Goal: Navigation & Orientation: Find specific page/section

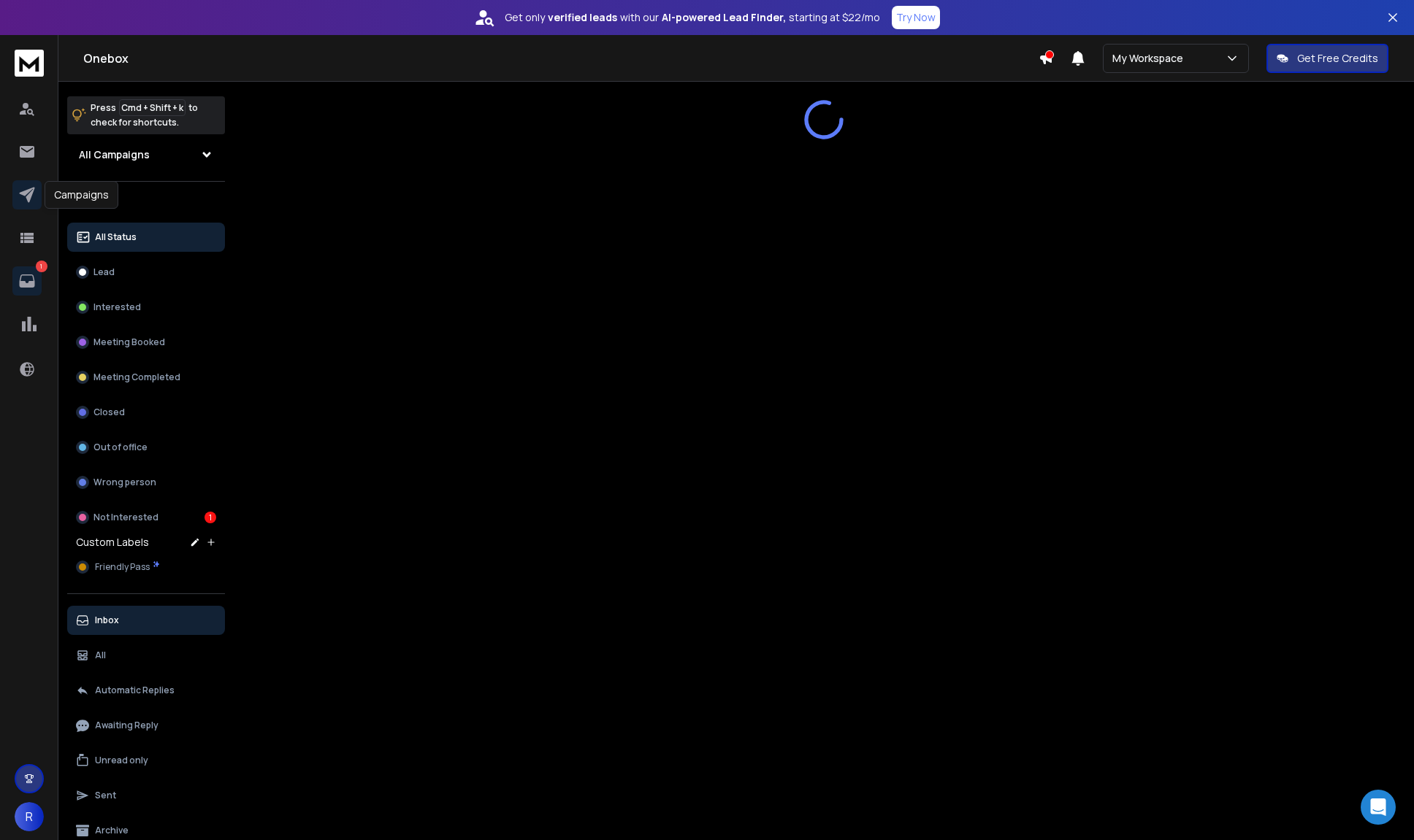
click at [24, 201] on icon at bounding box center [27, 195] width 17 height 17
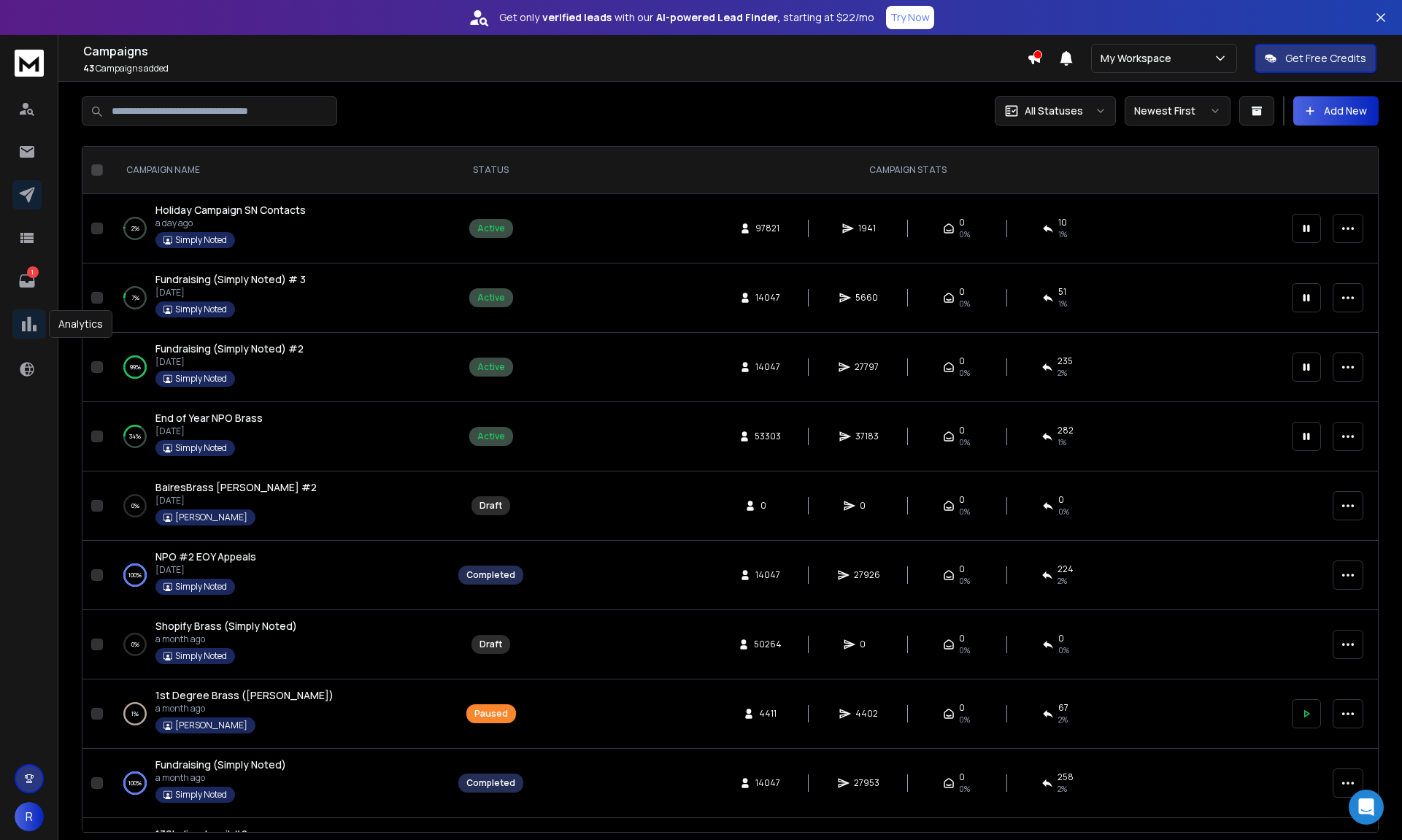
click at [31, 326] on icon at bounding box center [29, 324] width 22 height 22
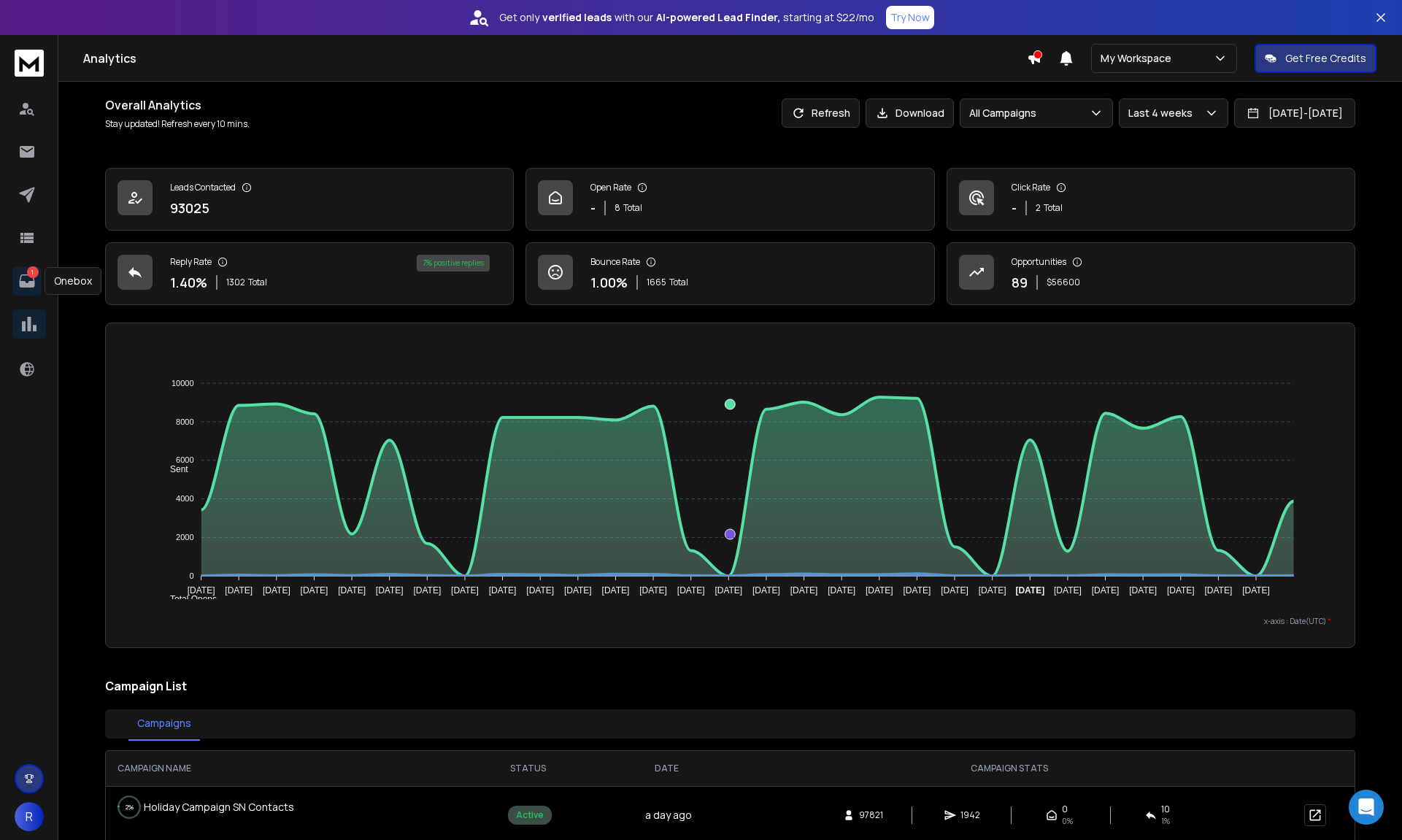
click at [35, 273] on p "1" at bounding box center [33, 273] width 12 height 12
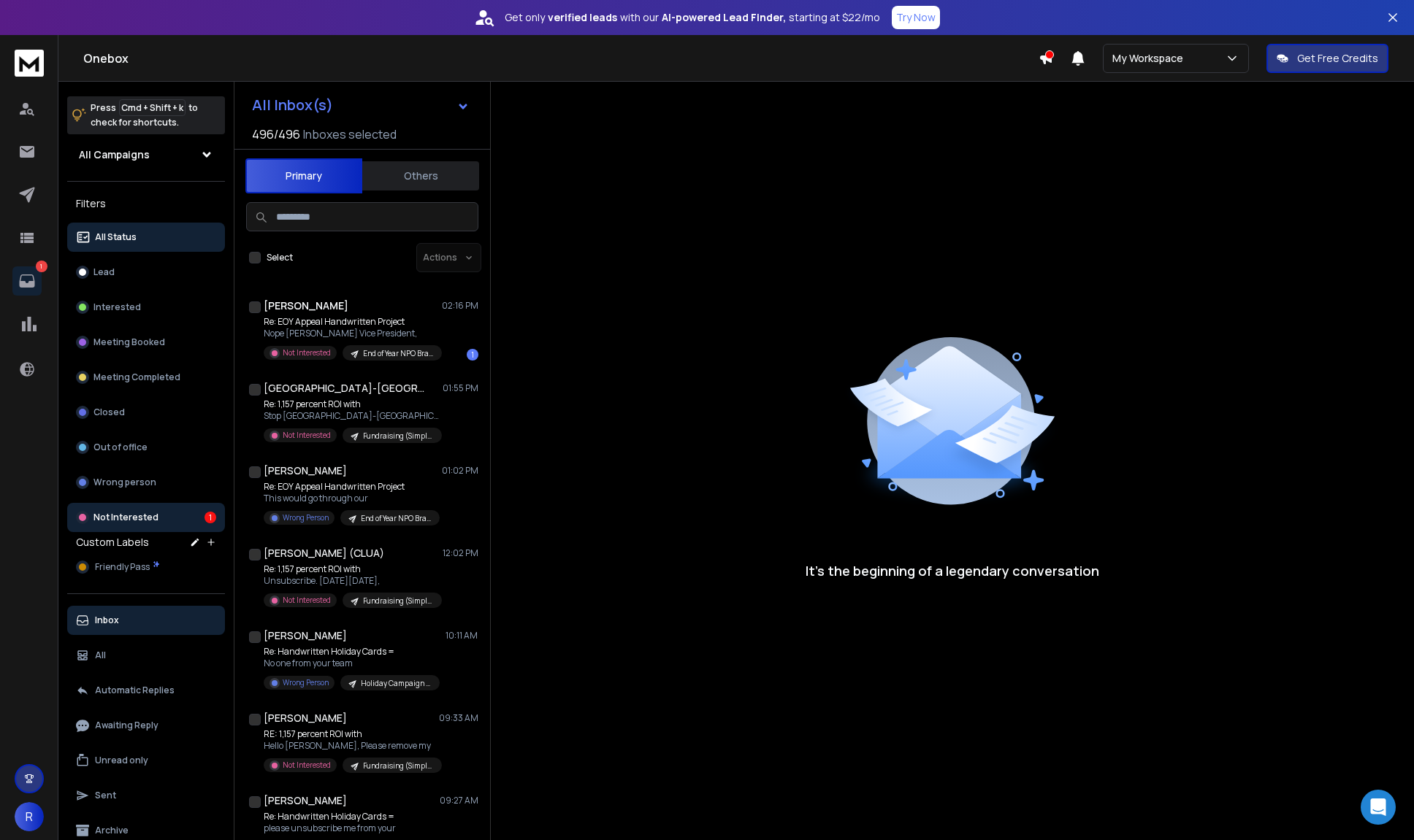
click at [151, 516] on p "Not Interested" at bounding box center [125, 517] width 65 height 12
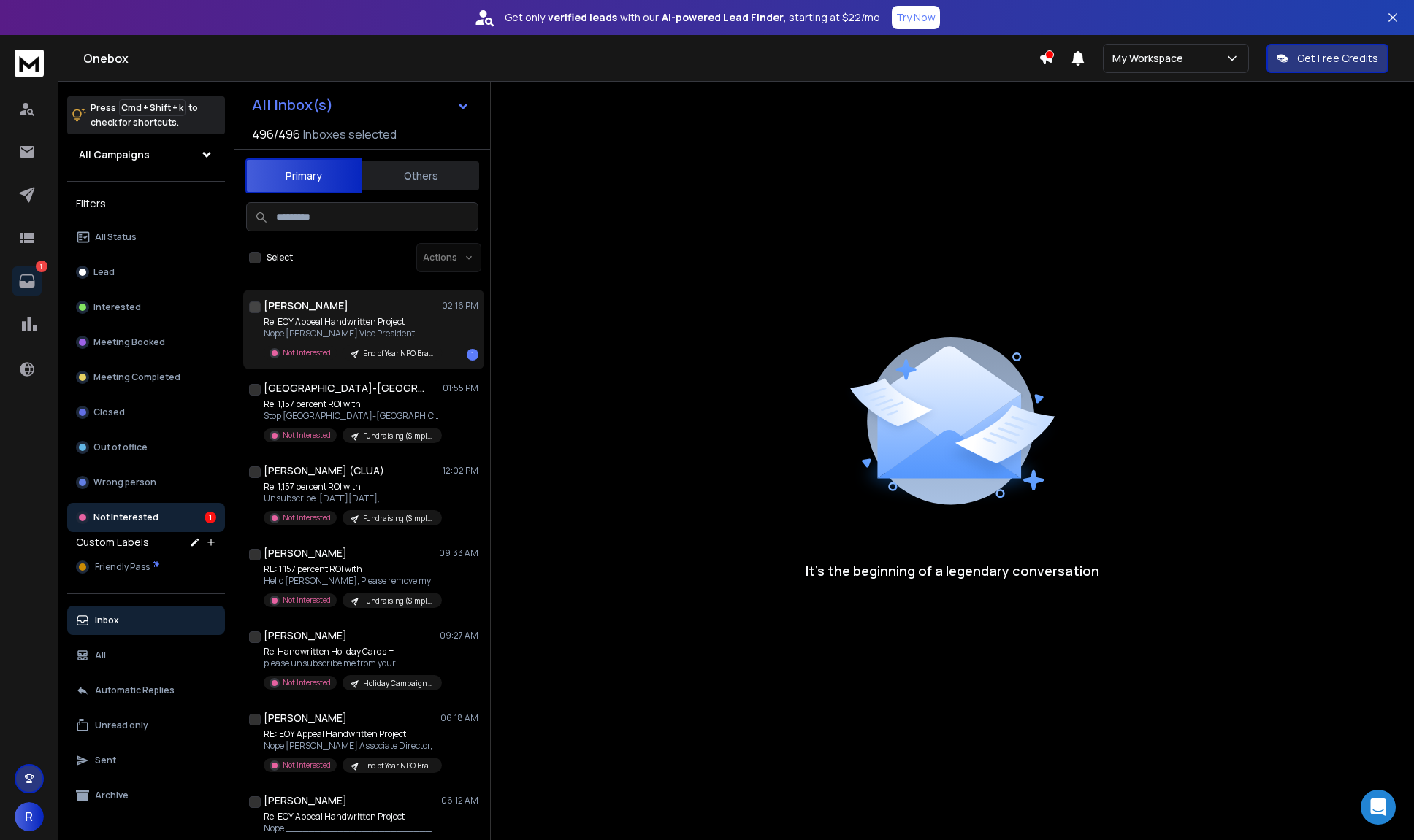
click at [316, 322] on p "Re: EOY Appeal Handwritten Project" at bounding box center [351, 322] width 176 height 12
